Goal: Navigation & Orientation: Find specific page/section

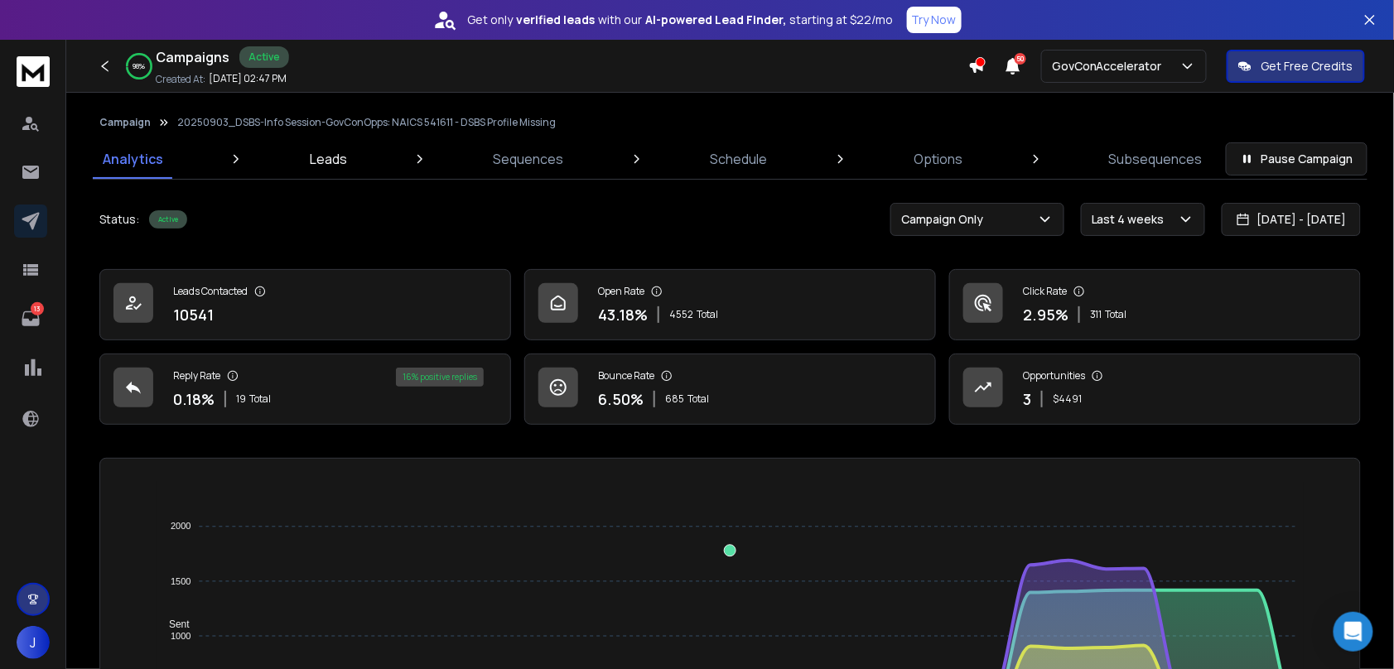
click at [343, 162] on p "Leads" at bounding box center [328, 159] width 37 height 20
click at [336, 164] on p "Leads" at bounding box center [328, 159] width 37 height 20
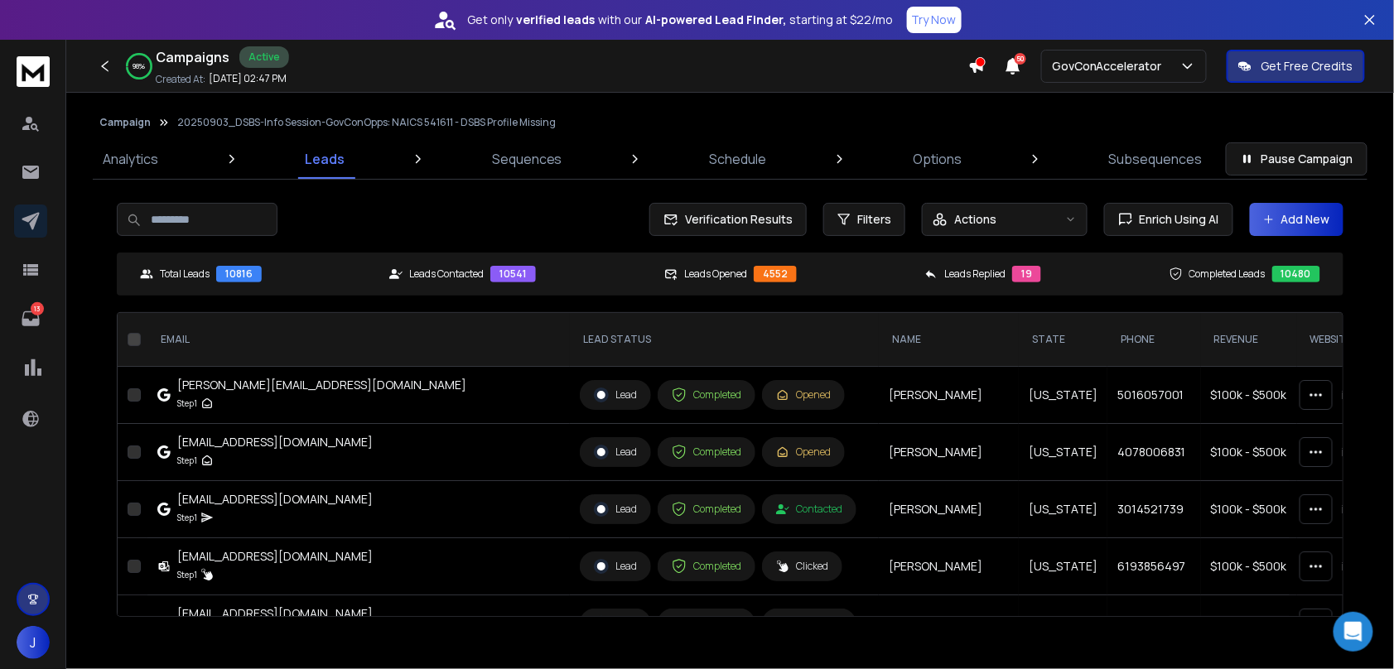
click at [447, 239] on div "Verification Results Filters Actions Enrich Using AI Add New Total Leads 10816 …" at bounding box center [730, 402] width 1227 height 398
click at [129, 159] on p "Analytics" at bounding box center [131, 159] width 56 height 20
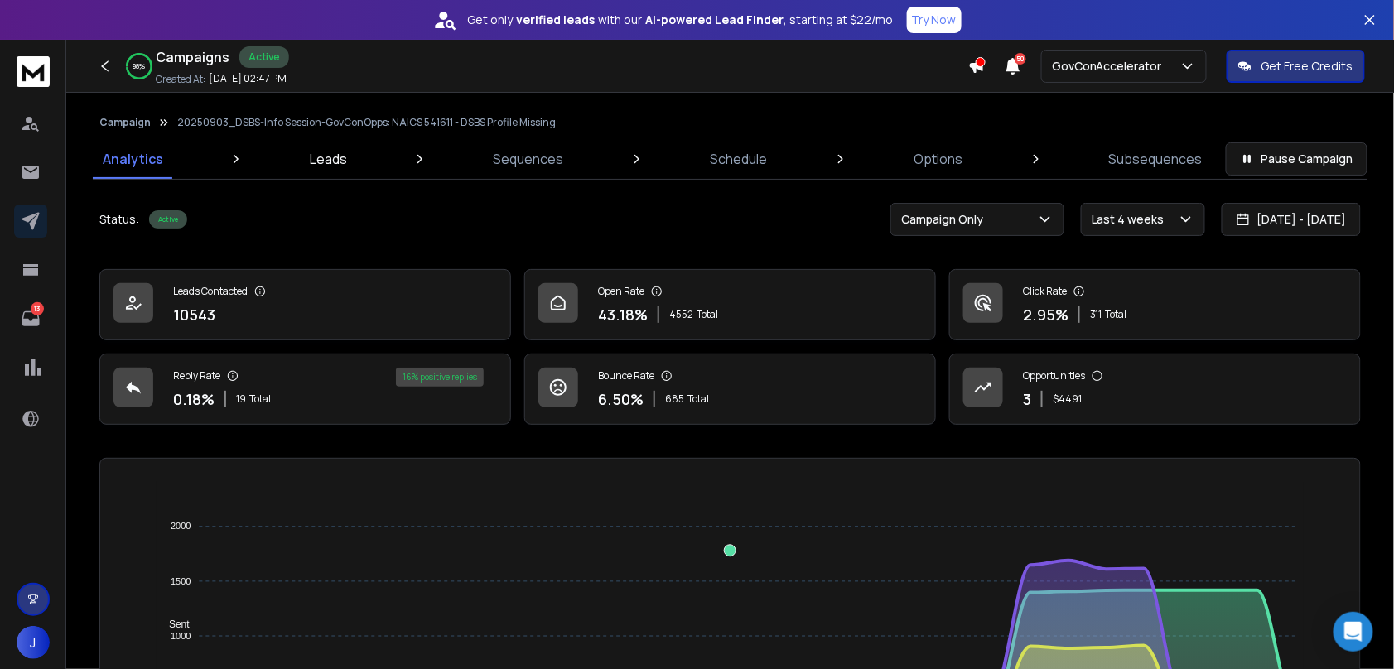
click at [344, 162] on p "Leads" at bounding box center [328, 159] width 37 height 20
